Goal: Communication & Community: Answer question/provide support

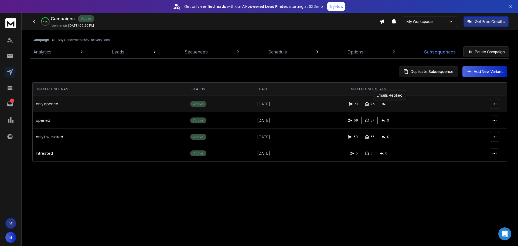
click at [386, 102] on icon at bounding box center [383, 103] width 5 height 5
click at [386, 106] on icon at bounding box center [383, 103] width 5 height 5
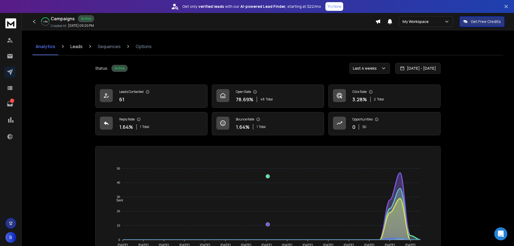
click at [75, 46] on p "Leads" at bounding box center [76, 46] width 12 height 6
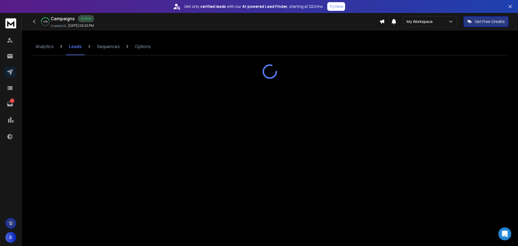
click at [78, 45] on p "Leads" at bounding box center [75, 46] width 13 height 6
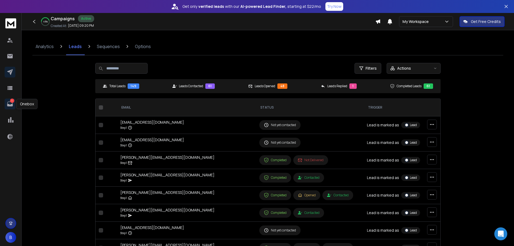
click at [10, 102] on icon at bounding box center [10, 104] width 6 height 6
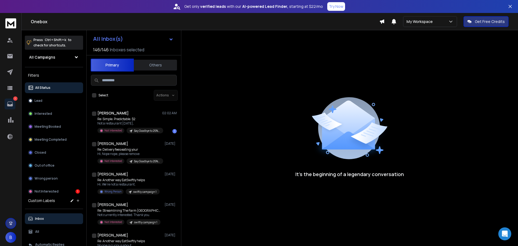
click at [146, 68] on button "Others" at bounding box center [155, 65] width 43 height 12
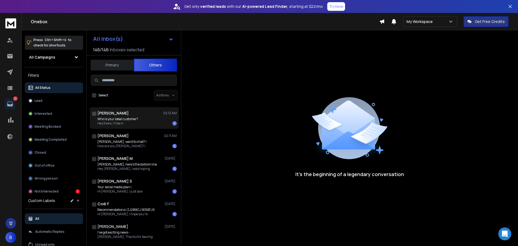
click at [138, 122] on p "Hey there, I'll be in" at bounding box center [117, 123] width 41 height 4
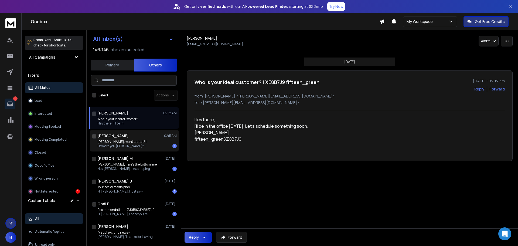
click at [145, 146] on div "[PERSON_NAME], want to chat? | How are you [PERSON_NAME]? I 1" at bounding box center [136, 143] width 79 height 9
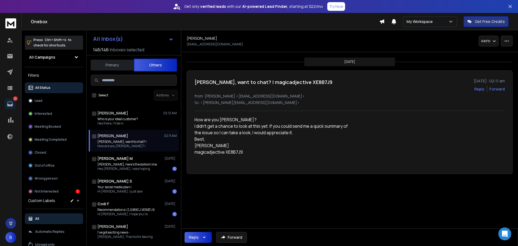
click at [108, 65] on button "Primary" at bounding box center [112, 65] width 43 height 12
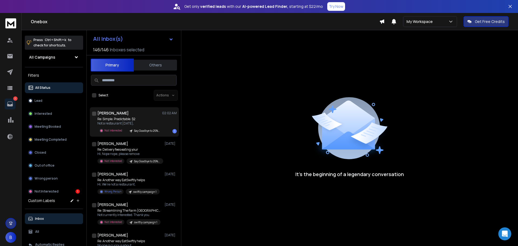
click at [145, 121] on p "Re: Simple. Predictable. $2" at bounding box center [129, 119] width 65 height 4
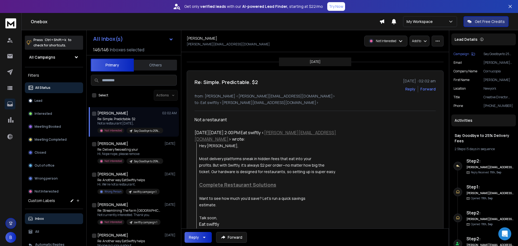
drag, startPoint x: 365, startPoint y: 60, endPoint x: 367, endPoint y: 83, distance: 22.5
